Goal: Task Accomplishment & Management: Use online tool/utility

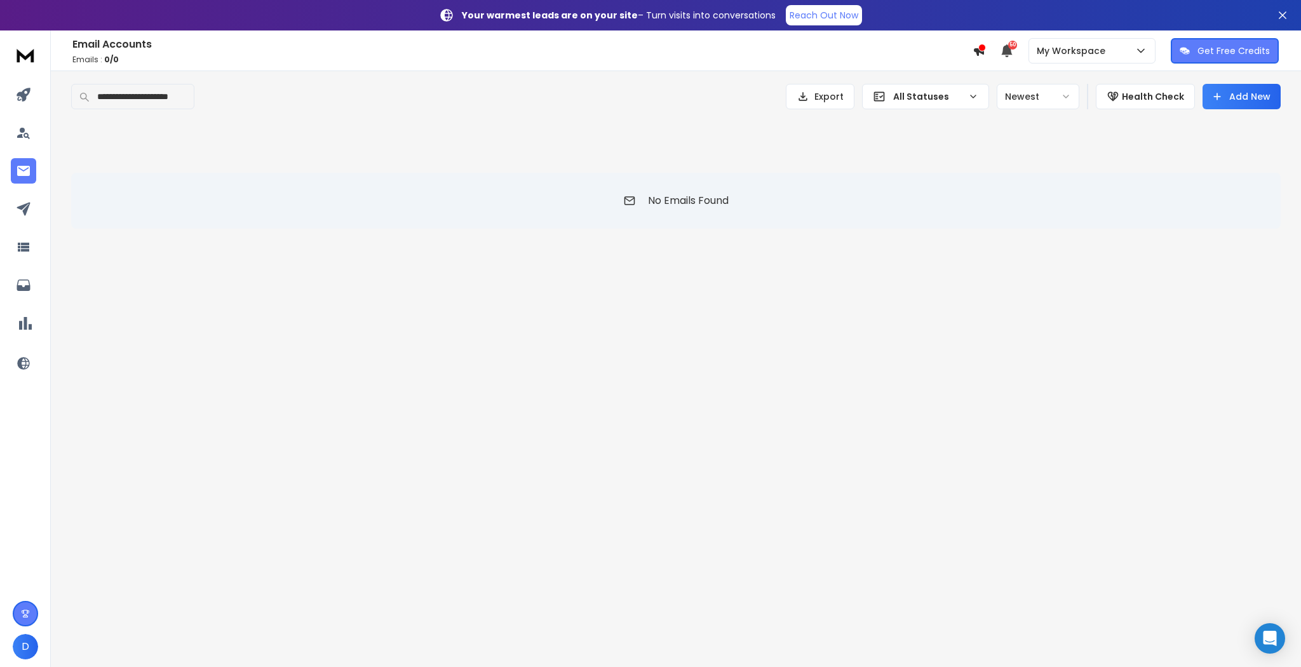
click at [1221, 98] on icon at bounding box center [1217, 96] width 9 height 9
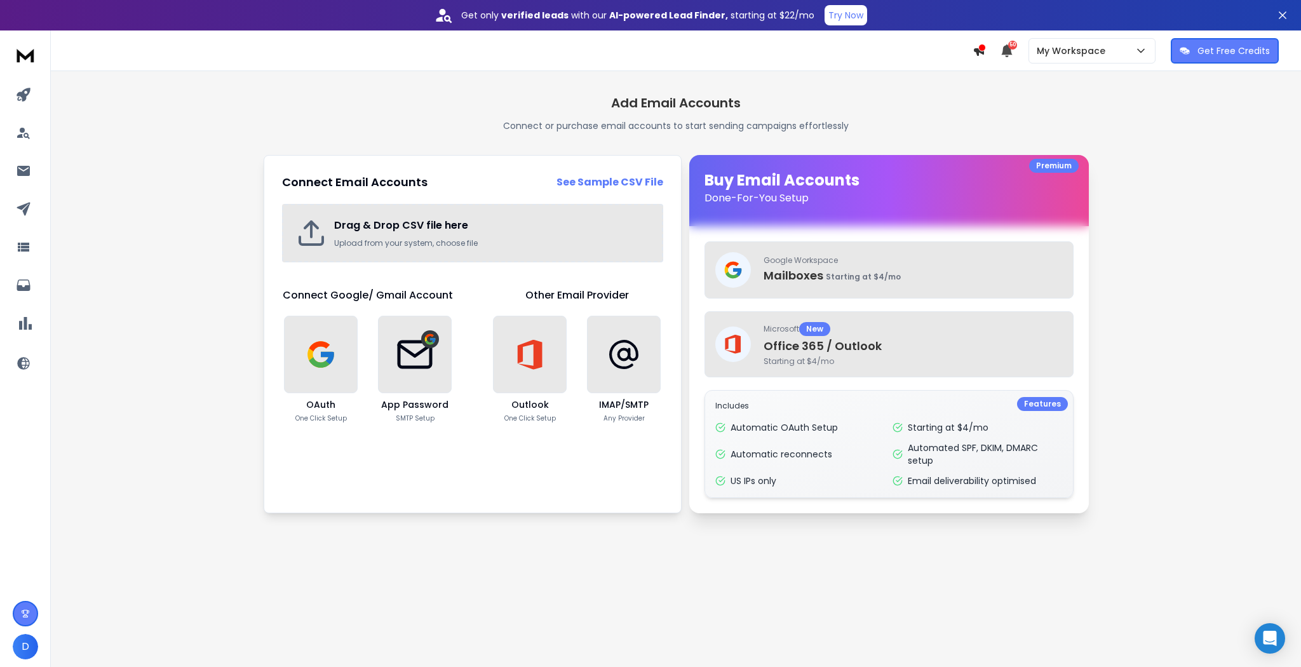
click at [496, 337] on div at bounding box center [530, 355] width 74 height 78
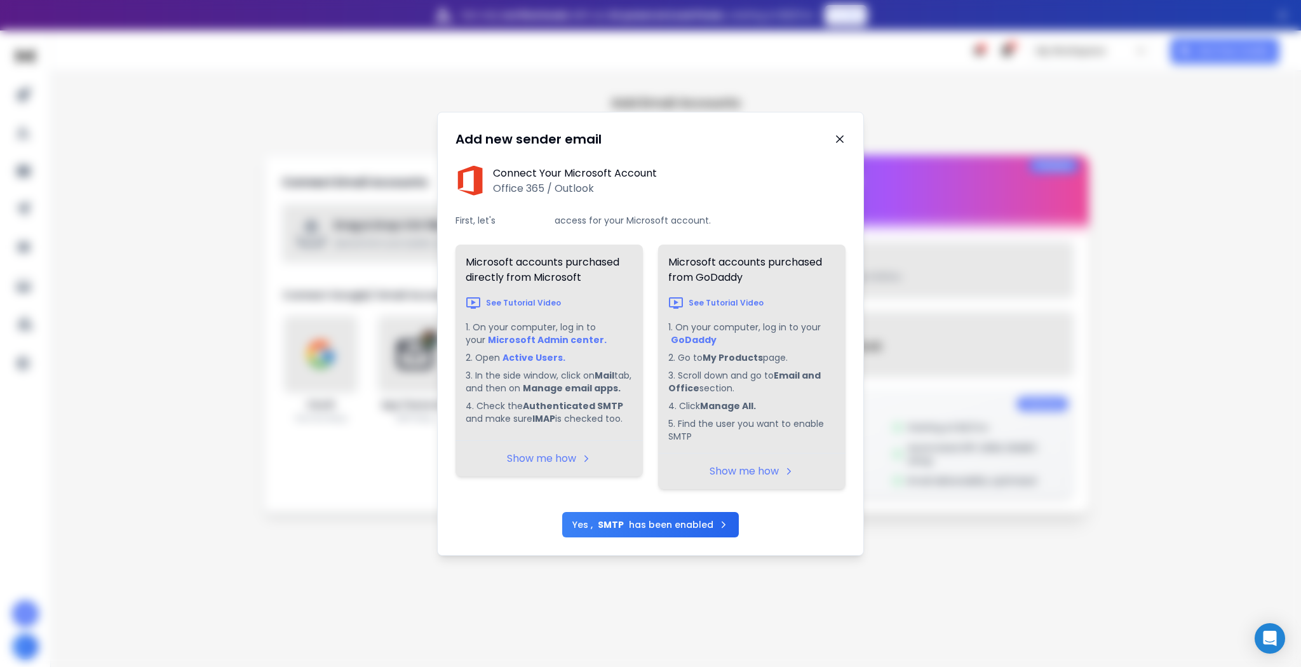
click at [645, 520] on button "Yes , SMTP has been enabled" at bounding box center [650, 524] width 177 height 25
